Goal: Task Accomplishment & Management: Manage account settings

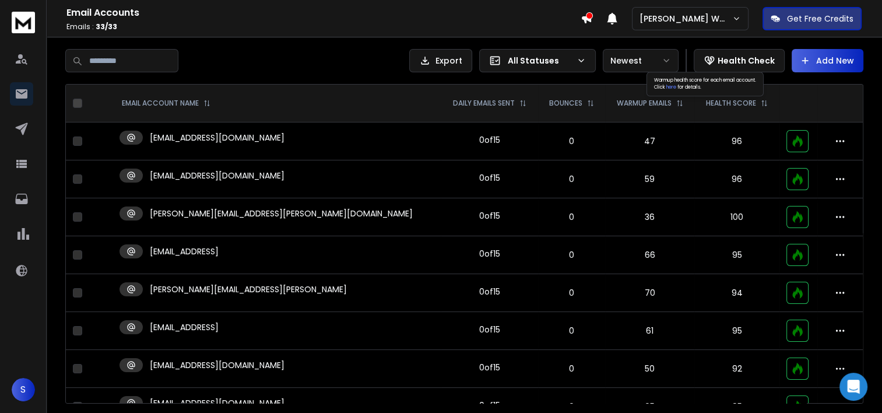
click at [706, 107] on p "HEALTH SCORE" at bounding box center [731, 102] width 50 height 9
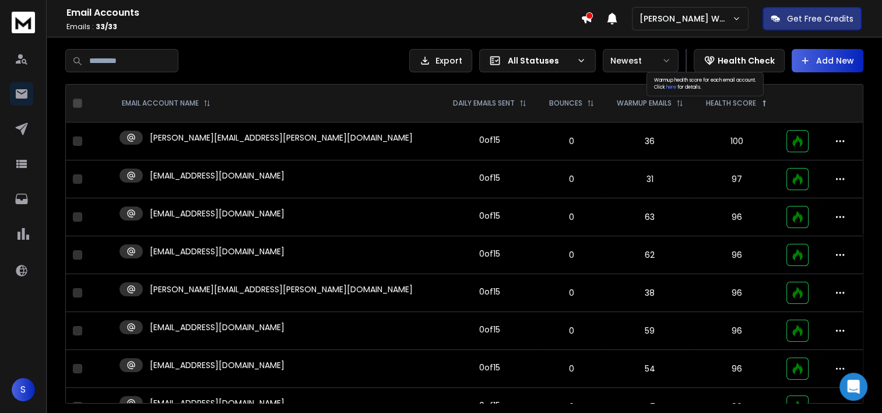
click at [706, 107] on p "HEALTH SCORE" at bounding box center [731, 102] width 50 height 9
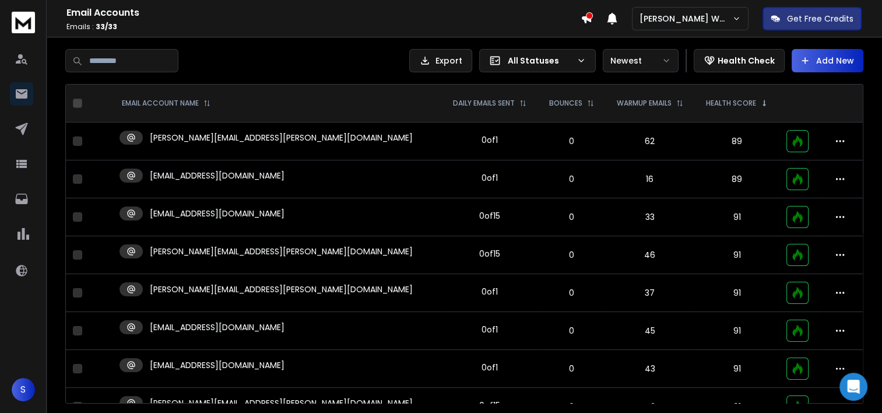
click at [836, 217] on icon at bounding box center [840, 217] width 9 height 2
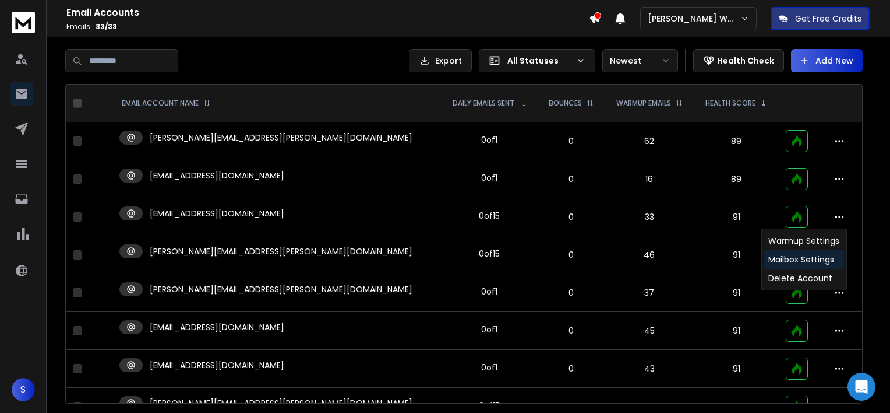
click at [816, 261] on div "Mailbox Settings" at bounding box center [804, 259] width 80 height 19
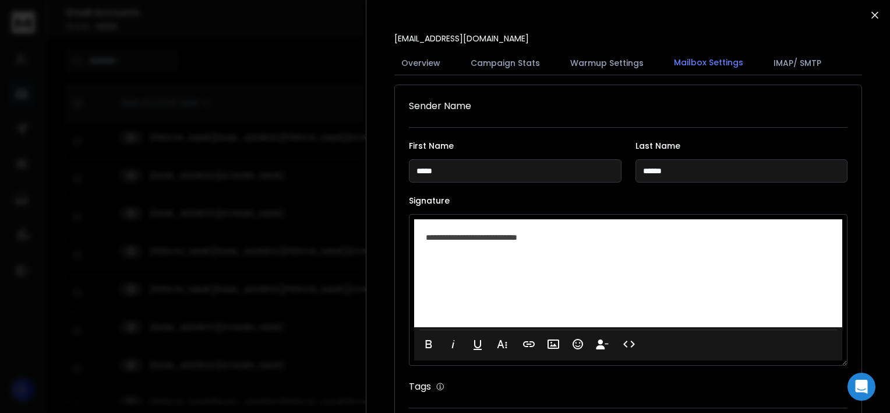
click at [874, 14] on icon "button" at bounding box center [875, 15] width 12 height 12
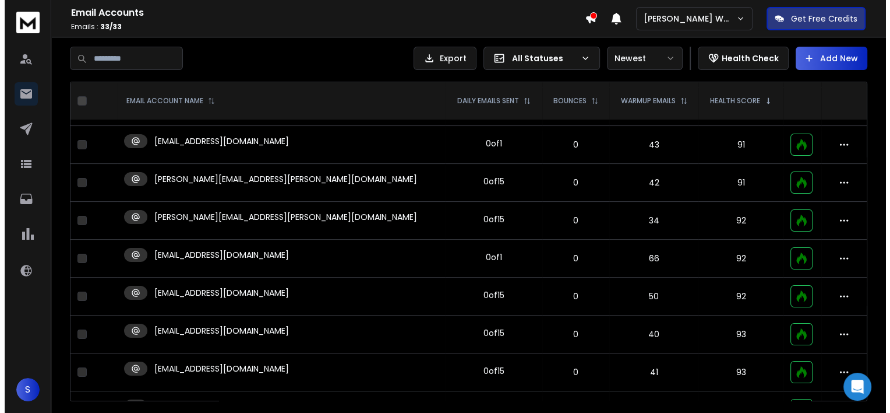
scroll to position [233, 0]
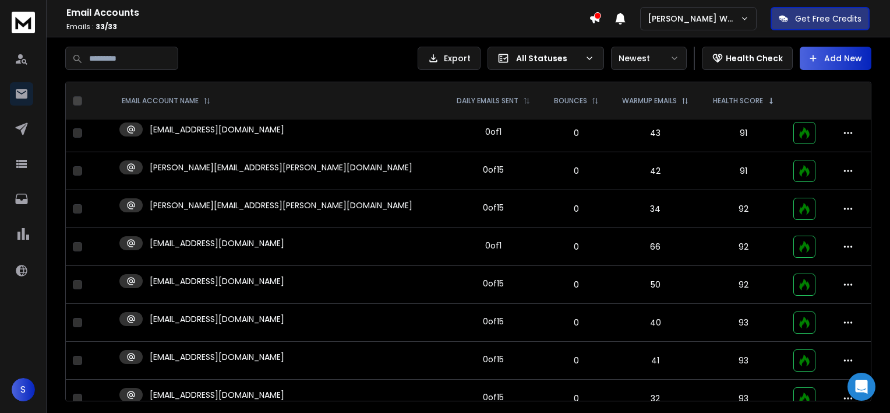
click at [843, 246] on icon at bounding box center [848, 246] width 10 height 10
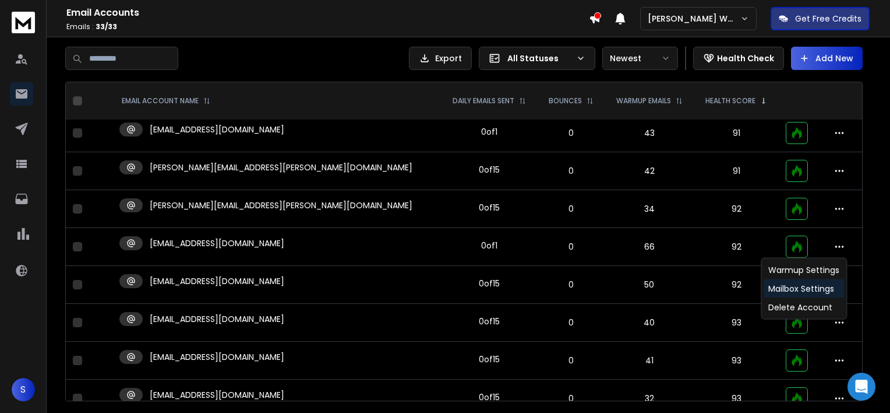
click at [792, 289] on div "Mailbox Settings" at bounding box center [804, 288] width 80 height 19
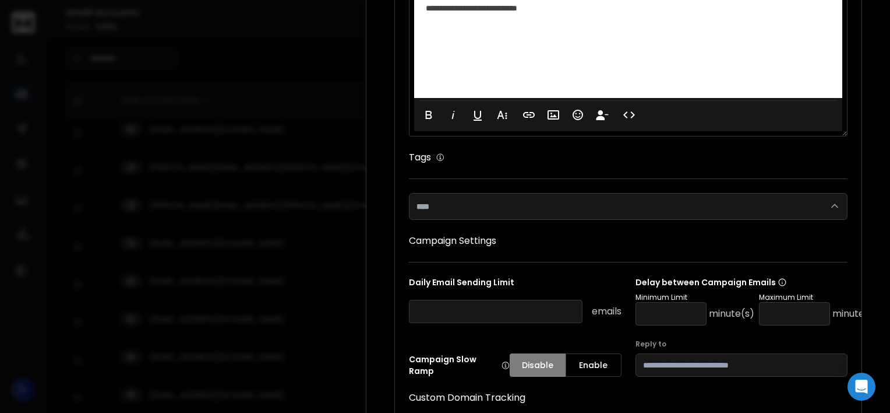
scroll to position [291, 0]
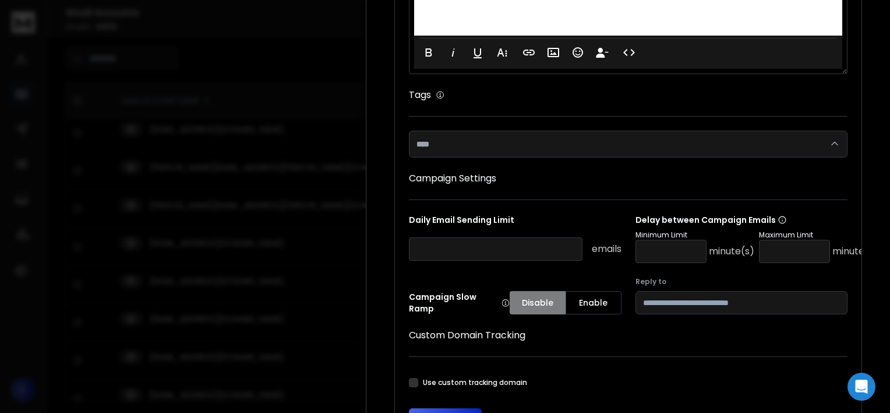
click at [457, 246] on input "*" at bounding box center [496, 248] width 174 height 23
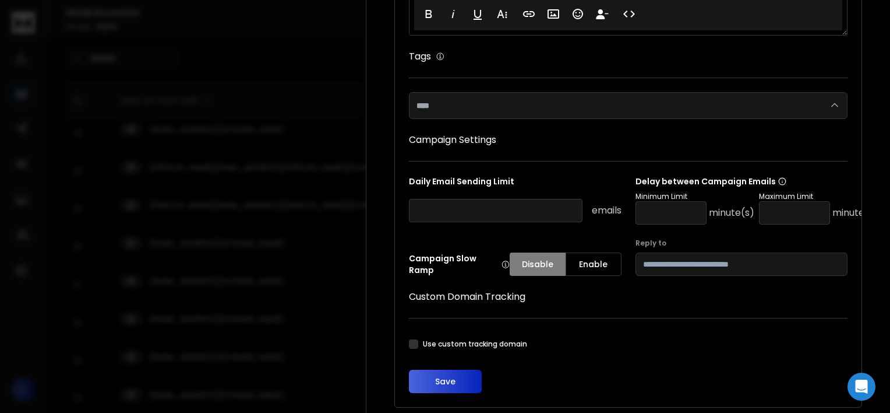
scroll to position [365, 0]
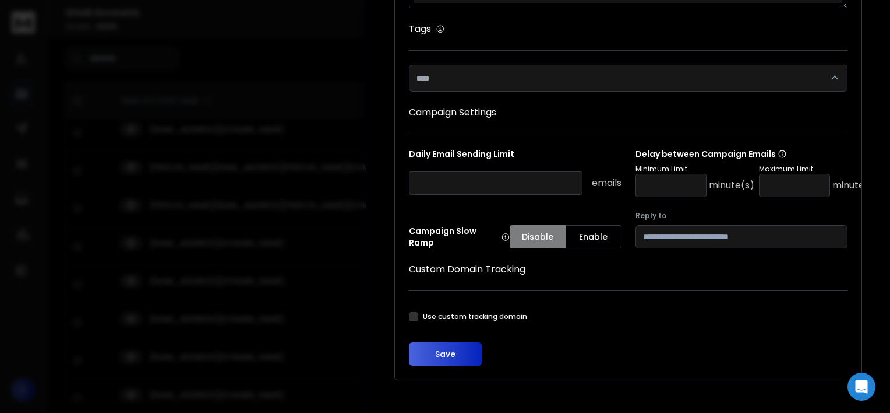
type input "**"
click at [452, 343] on button "Save" at bounding box center [445, 353] width 73 height 23
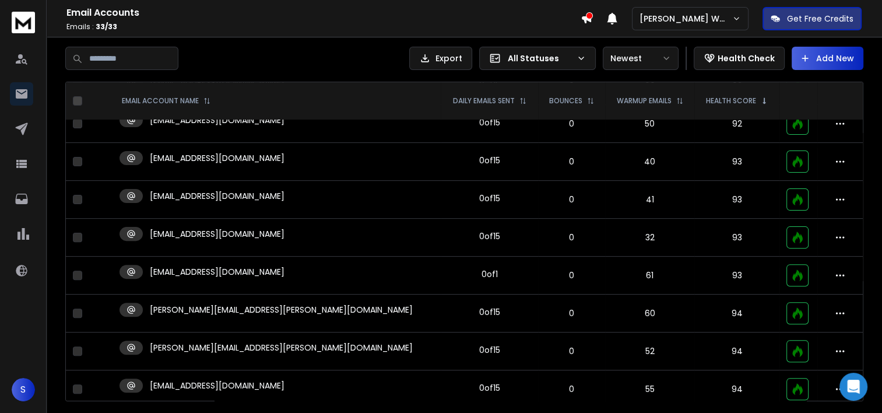
scroll to position [392, 0]
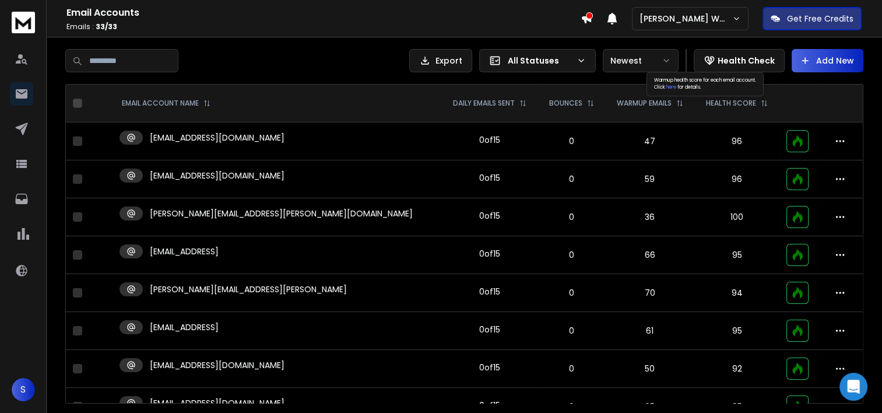
click at [706, 100] on p "HEALTH SCORE" at bounding box center [731, 102] width 50 height 9
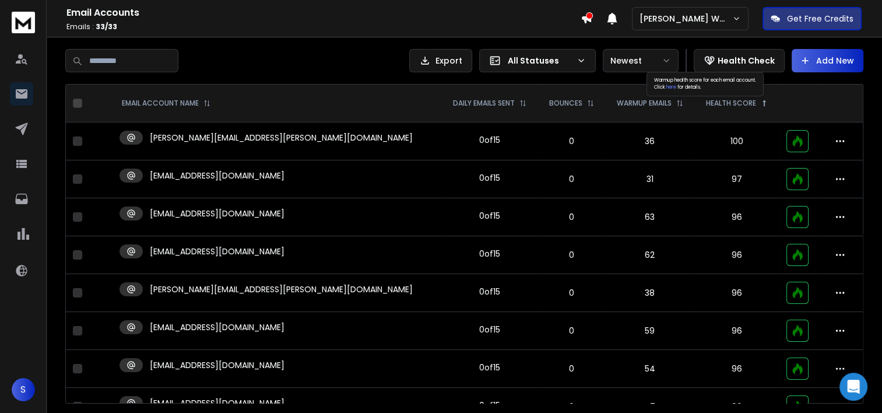
click at [709, 102] on p "HEALTH SCORE" at bounding box center [731, 102] width 50 height 9
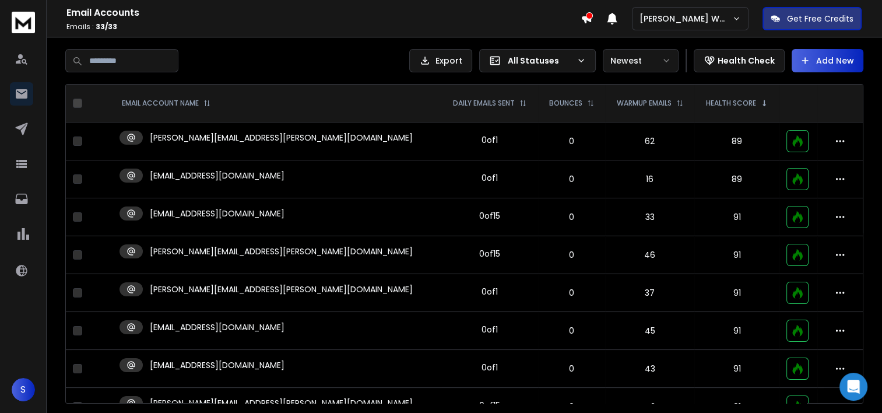
click at [834, 289] on icon at bounding box center [839, 292] width 10 height 10
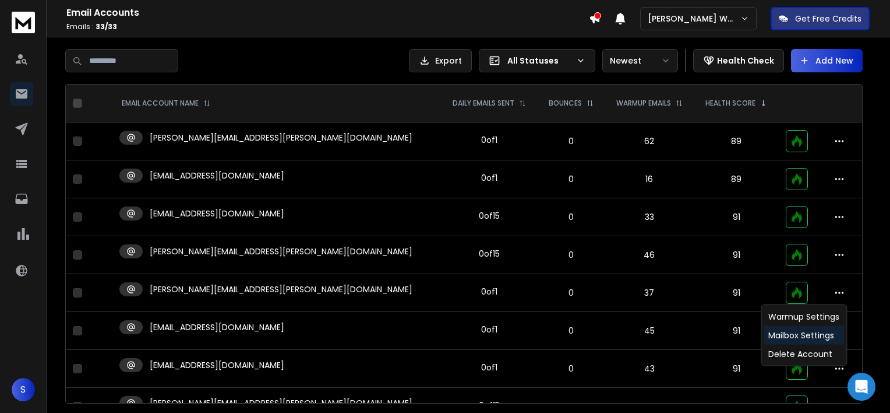
click at [795, 338] on div "Mailbox Settings" at bounding box center [804, 335] width 80 height 19
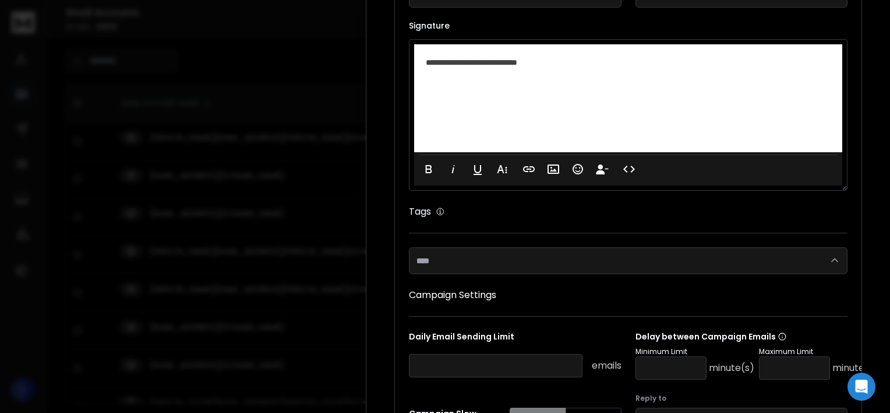
scroll to position [291, 0]
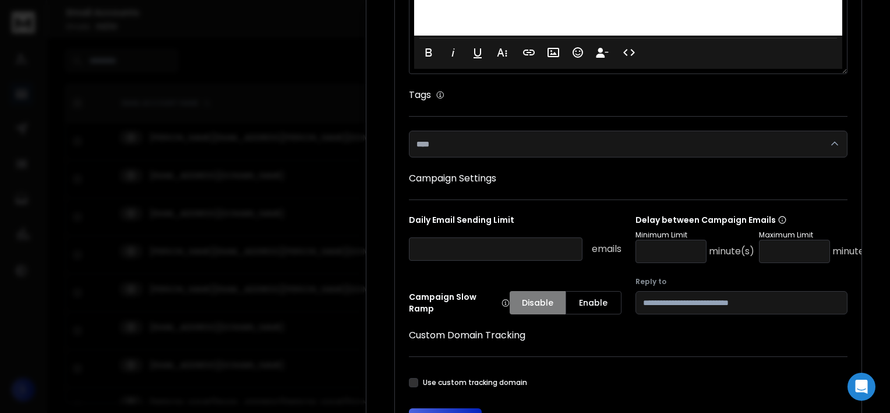
click at [443, 253] on input "*" at bounding box center [496, 248] width 174 height 23
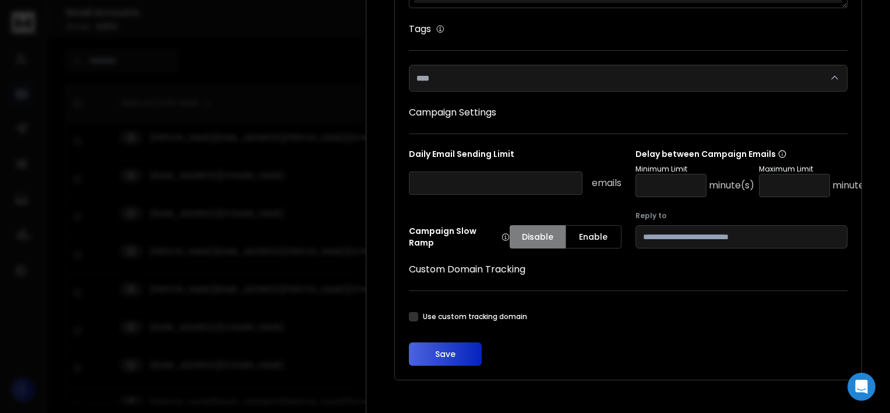
scroll to position [365, 0]
type input "**"
click at [451, 350] on button "Save" at bounding box center [445, 353] width 73 height 23
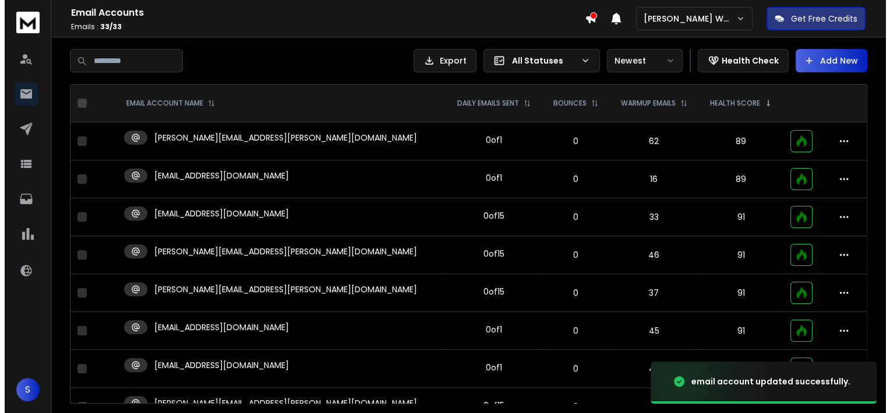
scroll to position [58, 0]
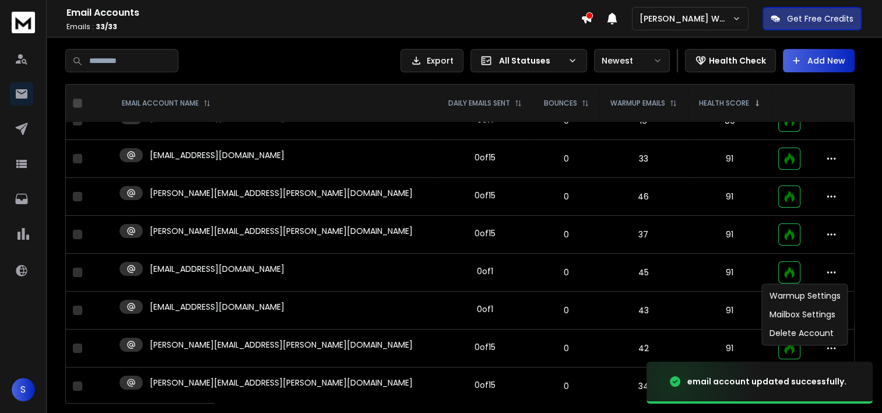
click at [827, 270] on icon at bounding box center [831, 272] width 10 height 10
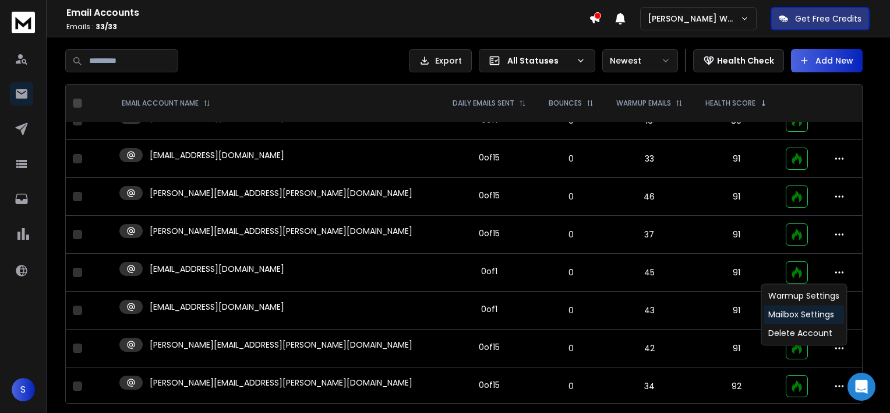
click at [813, 315] on div "Mailbox Settings" at bounding box center [804, 314] width 80 height 19
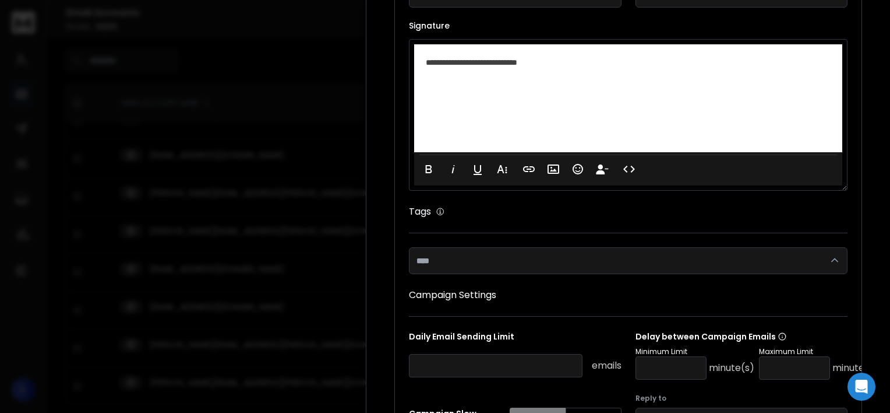
scroll to position [291, 0]
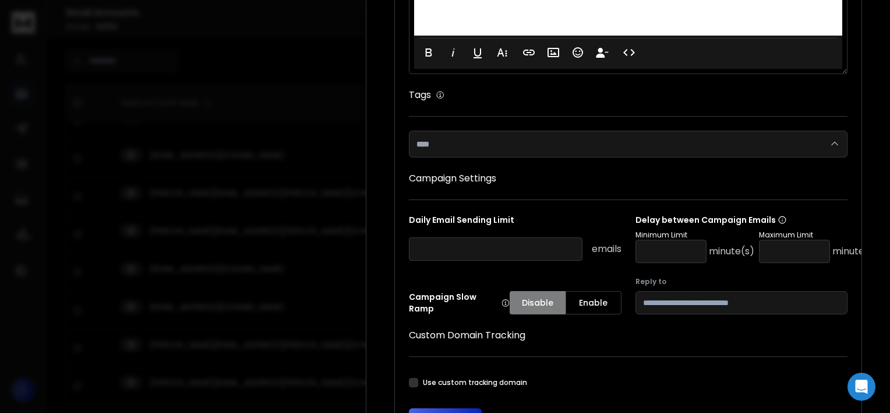
click at [461, 249] on input "*" at bounding box center [496, 248] width 174 height 23
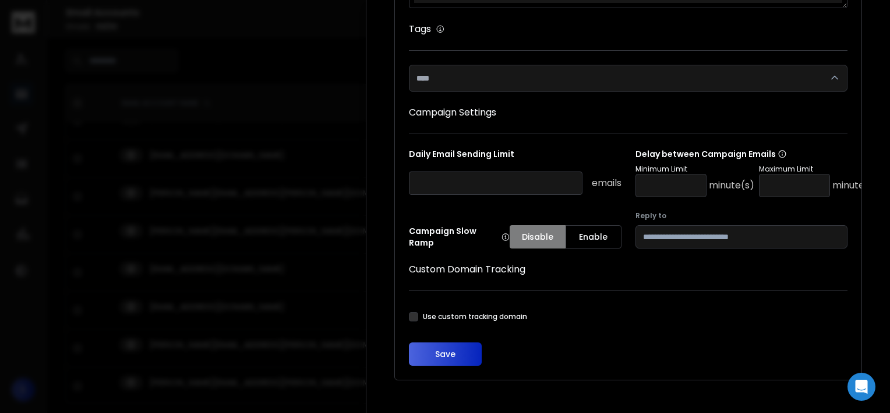
scroll to position [365, 0]
type input "**"
click at [461, 350] on button "Save" at bounding box center [445, 353] width 73 height 23
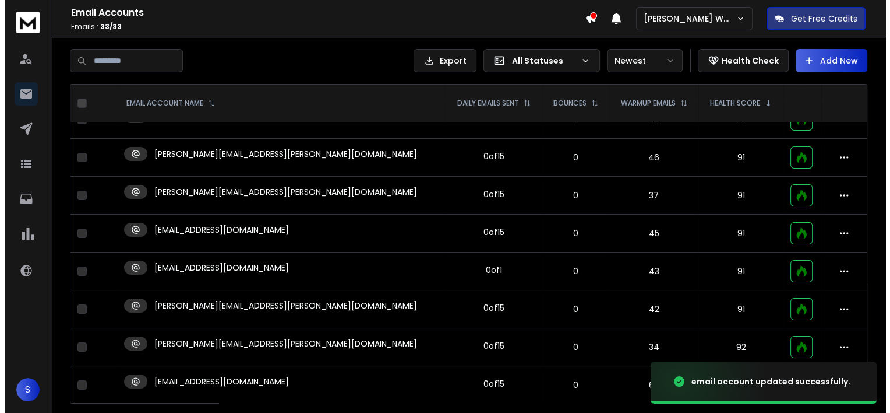
scroll to position [175, 0]
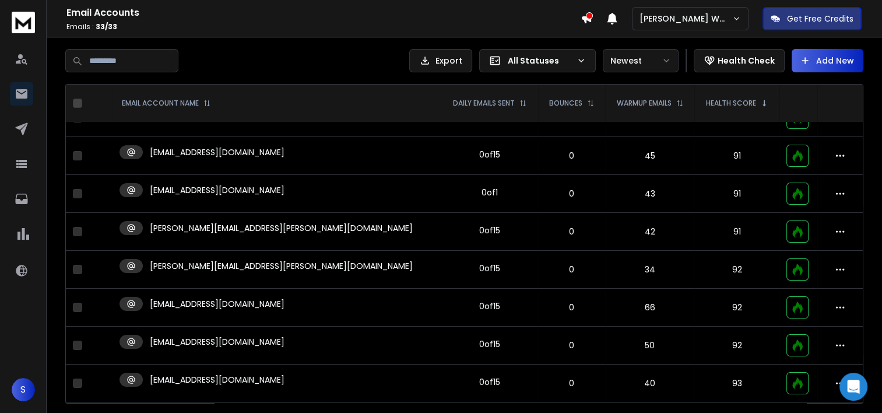
click at [834, 188] on icon at bounding box center [839, 193] width 10 height 10
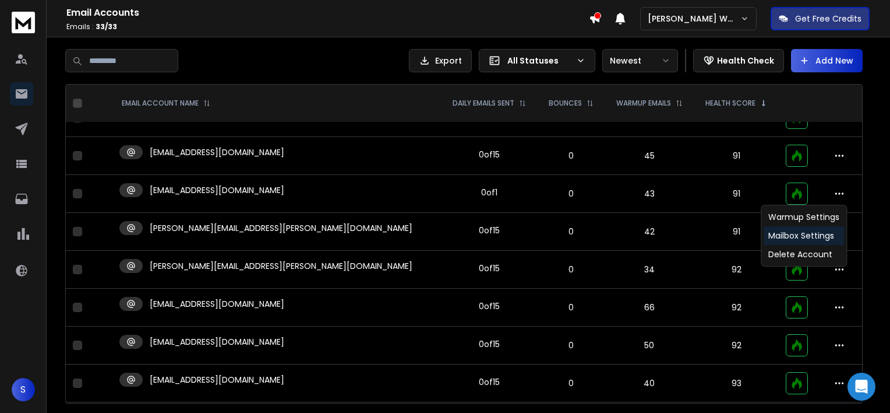
click at [809, 230] on div "Mailbox Settings" at bounding box center [804, 235] width 80 height 19
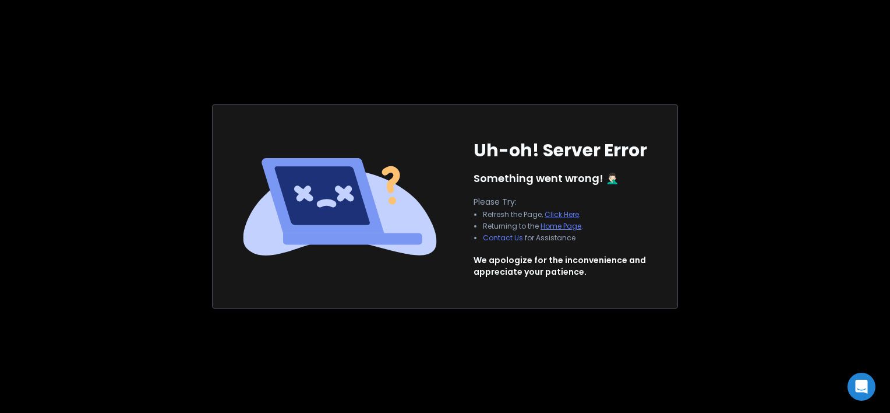
click at [562, 226] on link "Home Page" at bounding box center [561, 226] width 41 height 10
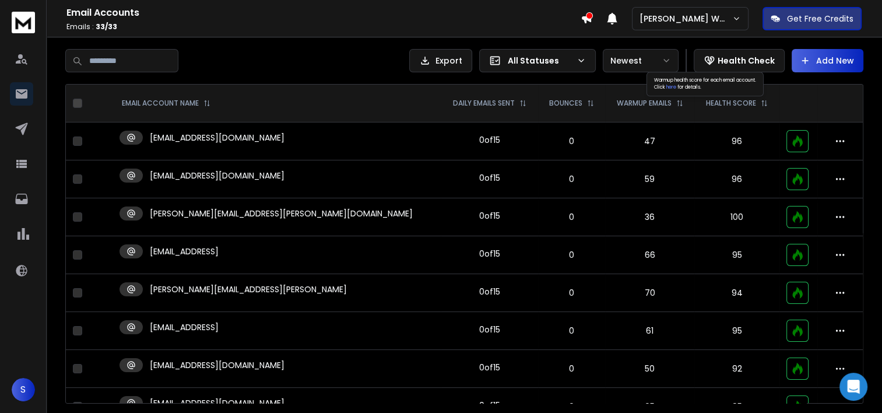
click at [706, 103] on p "HEALTH SCORE" at bounding box center [731, 102] width 50 height 9
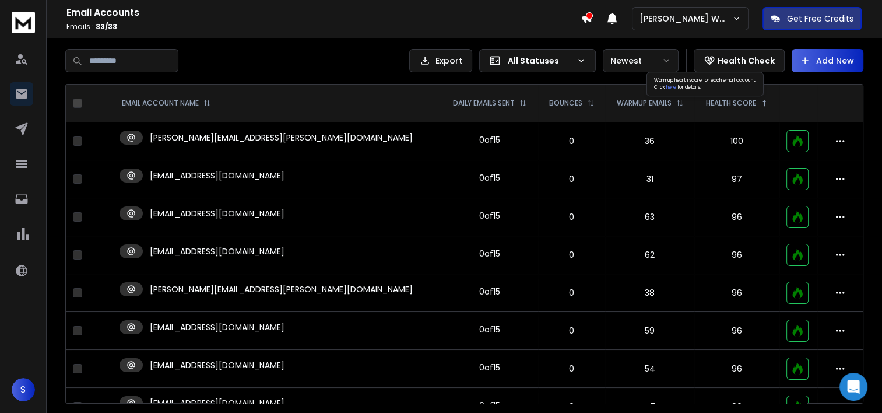
click at [706, 103] on p "HEALTH SCORE" at bounding box center [731, 102] width 50 height 9
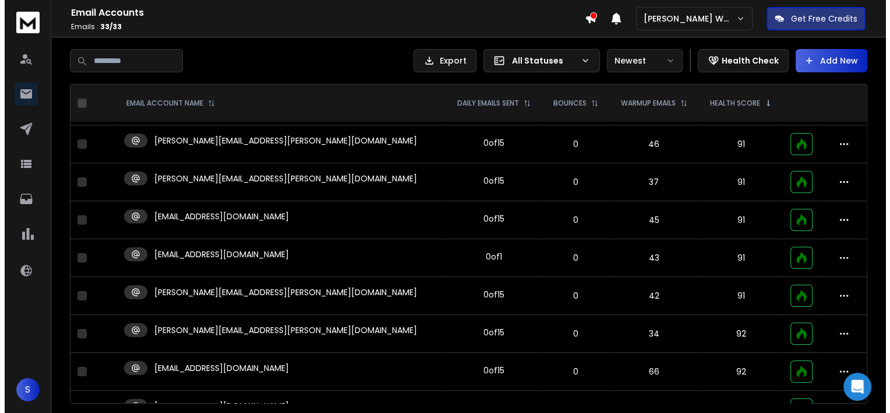
scroll to position [117, 0]
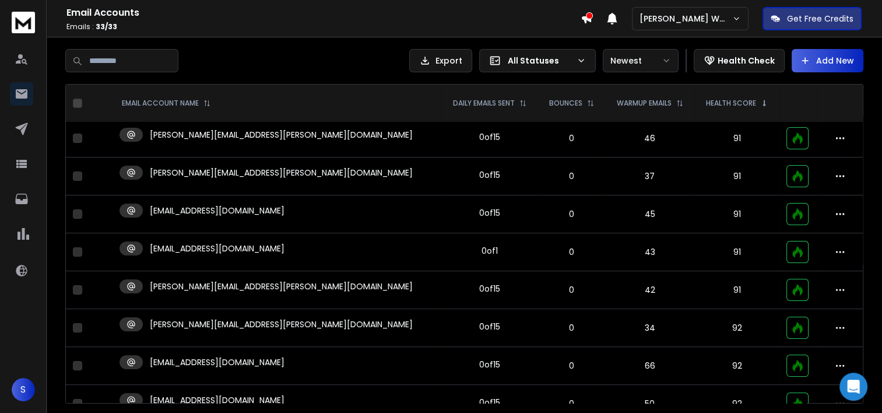
click at [834, 251] on icon at bounding box center [839, 251] width 10 height 10
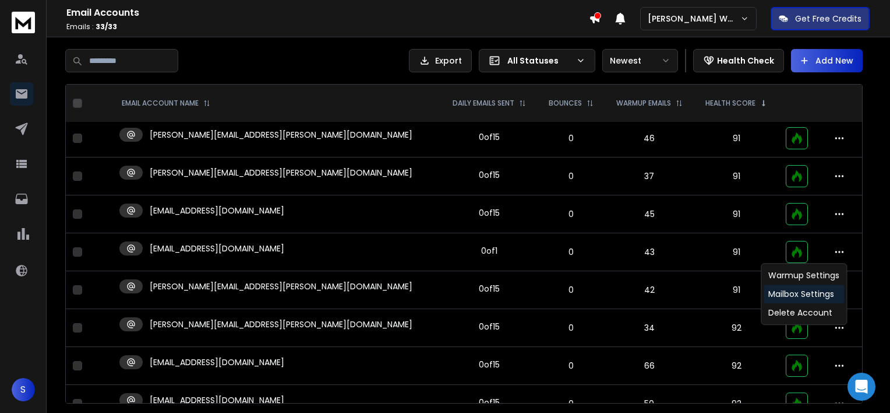
click at [804, 297] on div "Mailbox Settings" at bounding box center [804, 293] width 80 height 19
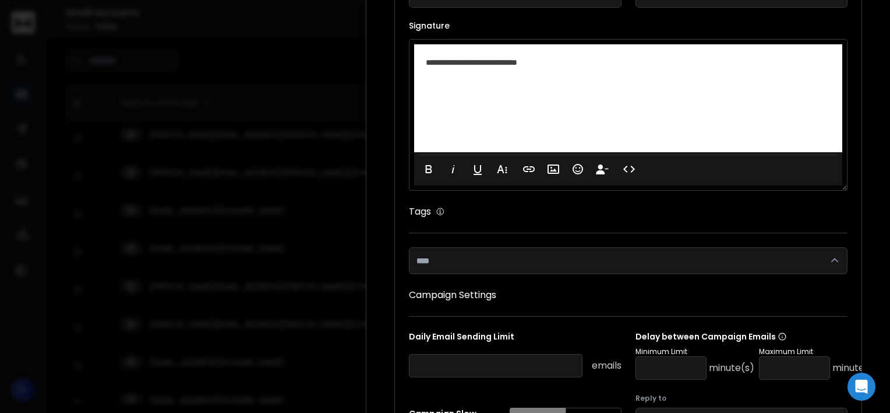
scroll to position [291, 0]
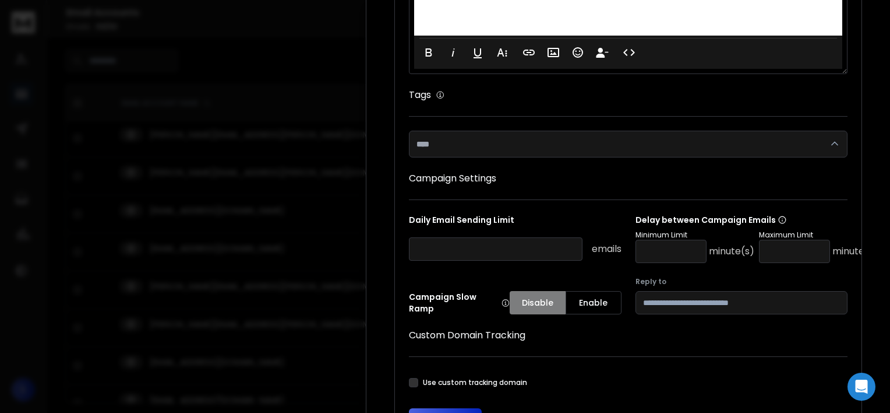
click at [471, 248] on input "*" at bounding box center [496, 248] width 174 height 23
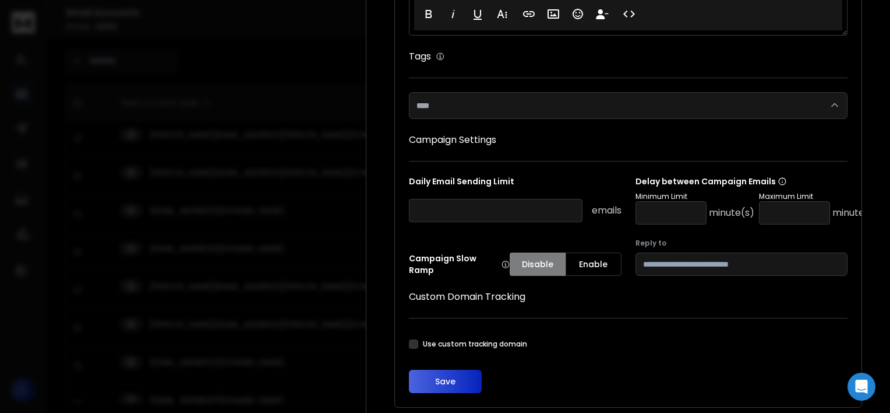
scroll to position [350, 0]
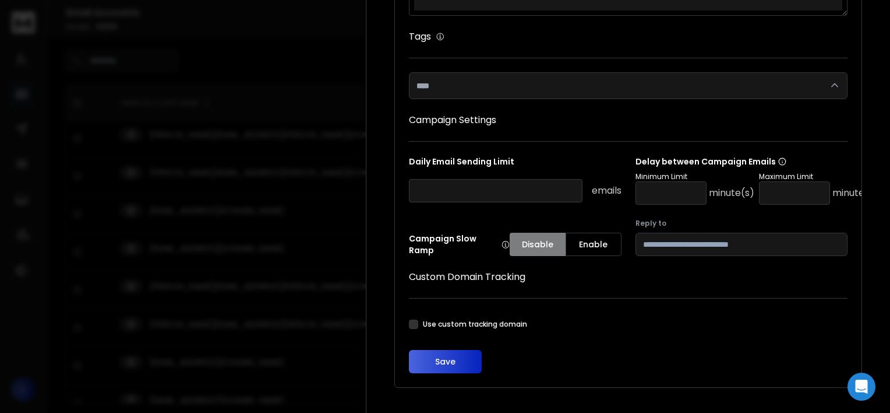
type input "**"
click at [470, 362] on button "Save" at bounding box center [445, 361] width 73 height 23
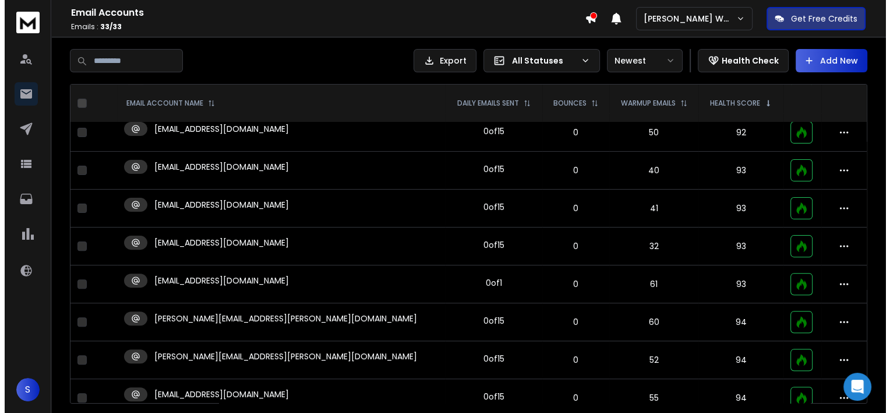
scroll to position [408, 0]
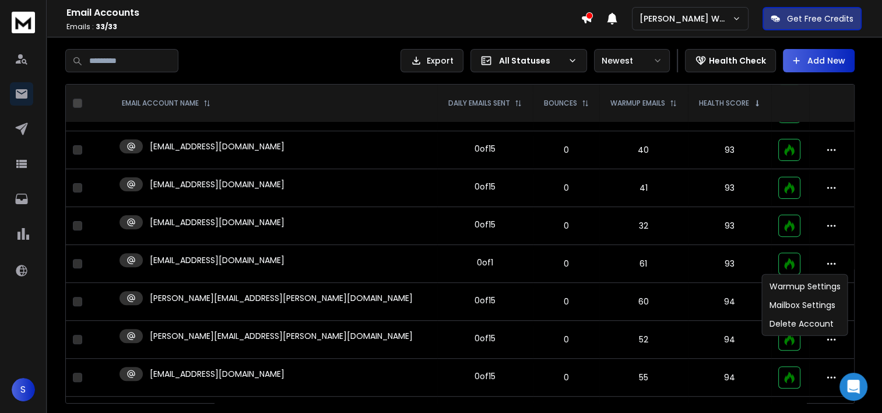
click at [828, 262] on icon at bounding box center [831, 263] width 9 height 2
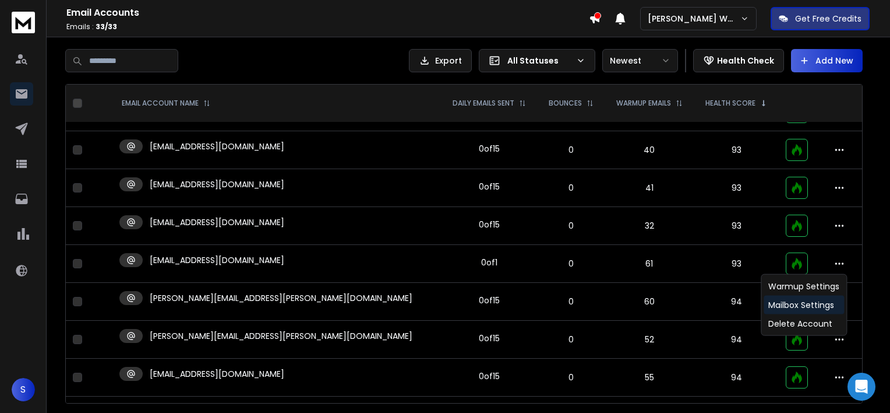
click at [801, 301] on div "Mailbox Settings" at bounding box center [804, 304] width 80 height 19
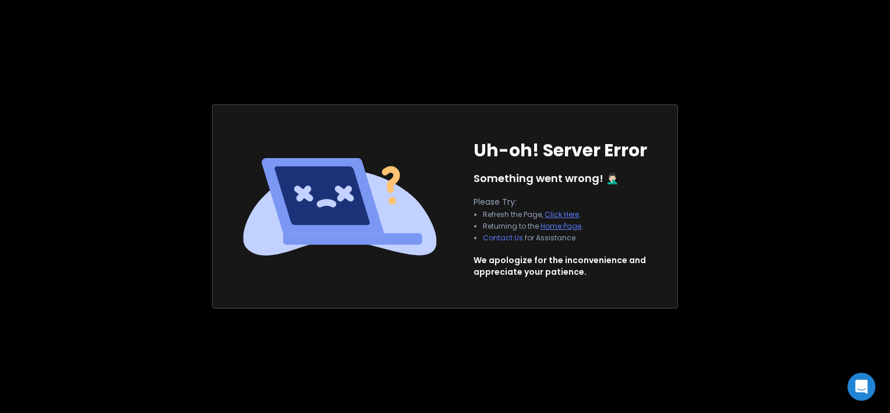
click at [572, 213] on link "Click Here" at bounding box center [562, 214] width 34 height 10
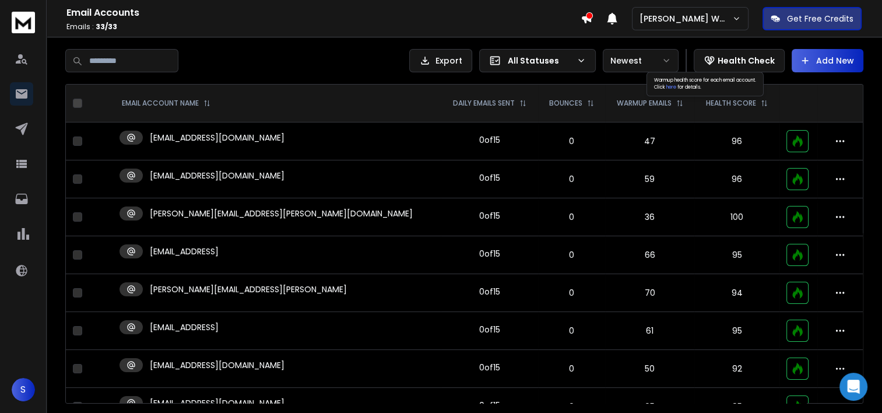
click at [706, 105] on p "HEALTH SCORE" at bounding box center [731, 102] width 50 height 9
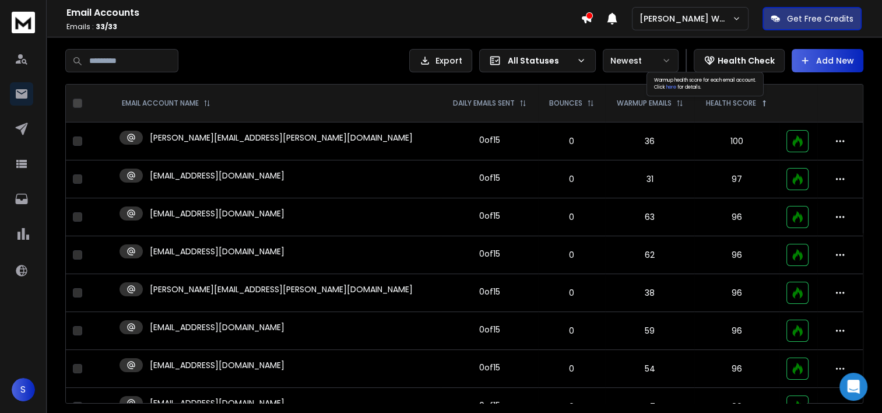
click at [706, 104] on p "HEALTH SCORE" at bounding box center [731, 102] width 50 height 9
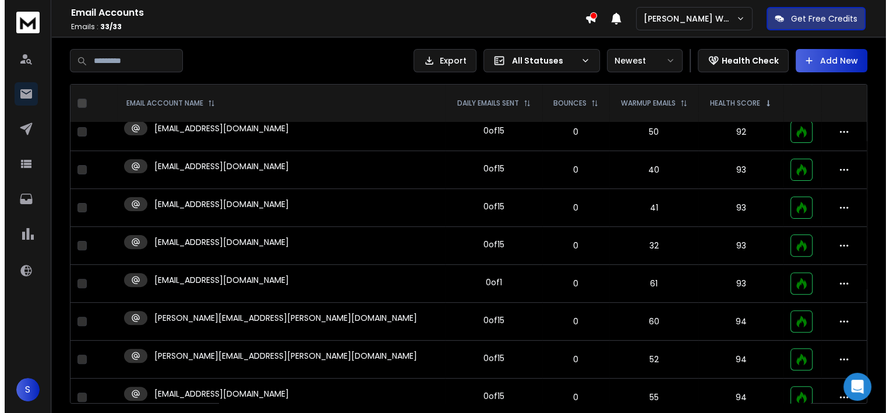
scroll to position [408, 0]
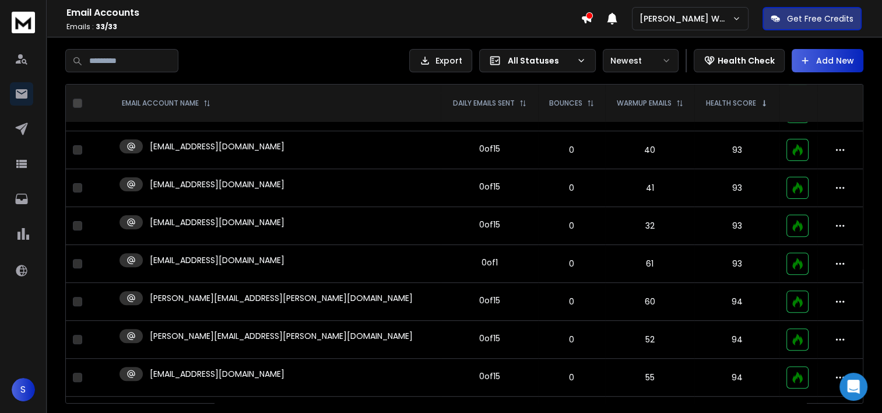
click at [834, 263] on icon at bounding box center [839, 263] width 10 height 10
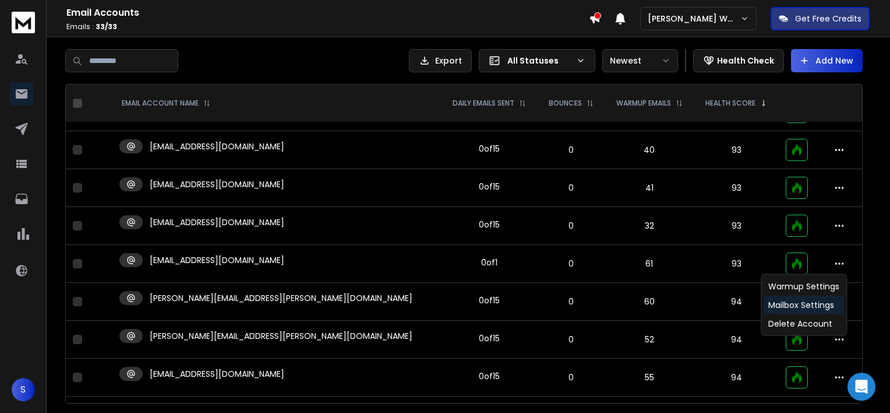
click at [785, 302] on div "Mailbox Settings" at bounding box center [804, 304] width 80 height 19
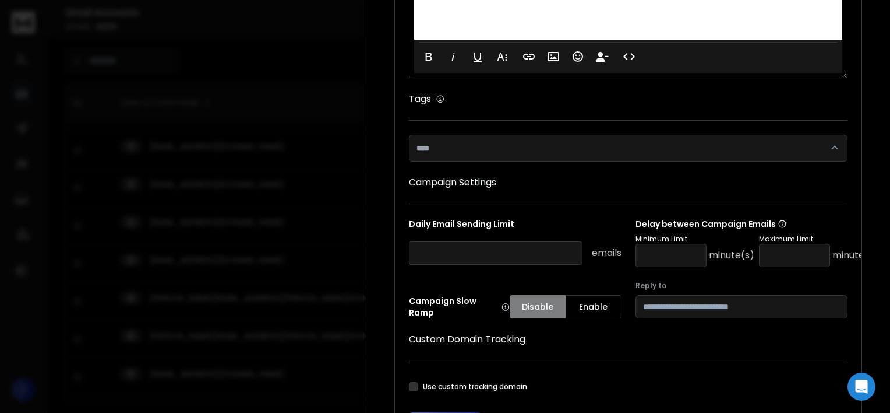
scroll to position [291, 0]
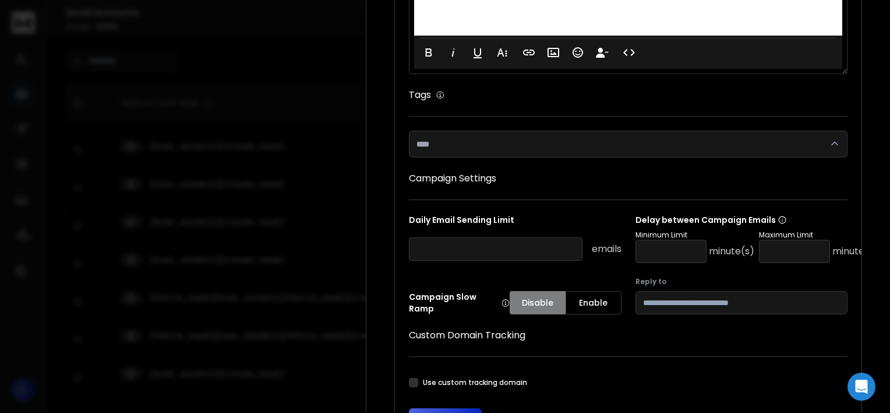
click at [471, 254] on input "*" at bounding box center [496, 248] width 174 height 23
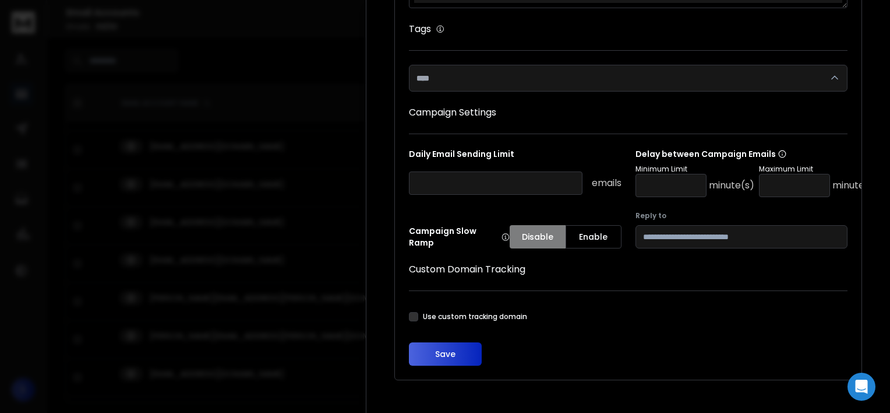
type input "**"
click at [460, 350] on button "Save" at bounding box center [445, 353] width 73 height 23
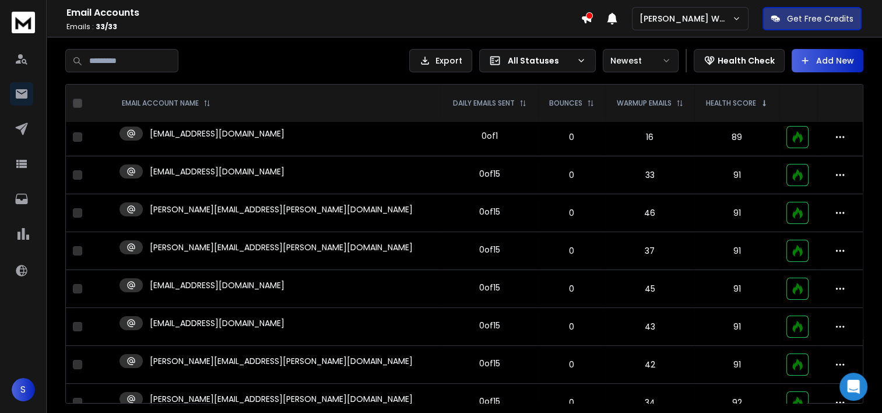
scroll to position [0, 0]
